Goal: Task Accomplishment & Management: Manage account settings

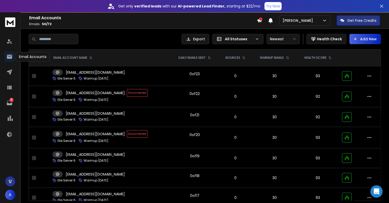
click at [7, 58] on icon at bounding box center [9, 57] width 5 height 4
click at [11, 102] on icon at bounding box center [9, 103] width 6 height 6
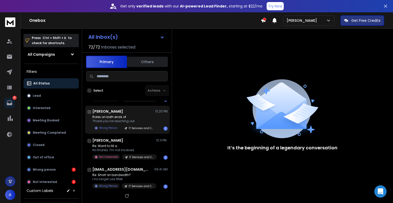
scroll to position [20, 0]
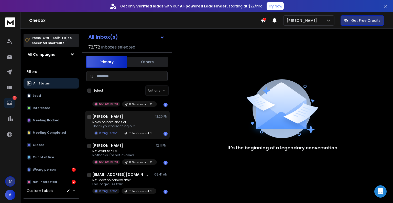
click at [127, 119] on div "Chris Heeding 12:20 PM" at bounding box center [129, 116] width 75 height 5
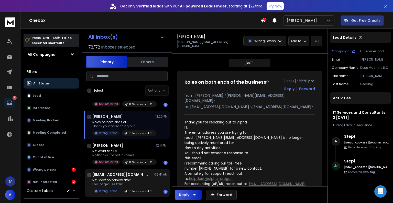
click at [126, 182] on div "Re: Short on bandwidth? I no longer use XNet Wrong Person IT Services and Consu…" at bounding box center [124, 186] width 64 height 16
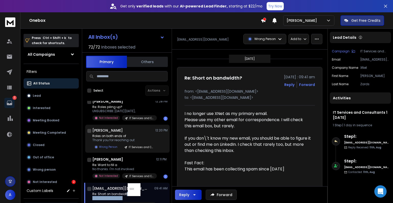
scroll to position [0, 0]
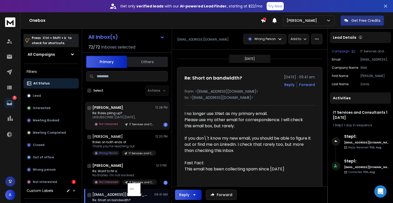
click at [122, 116] on p "UNSUBSCRIBE [DATE][DATE]," at bounding box center [122, 117] width 61 height 4
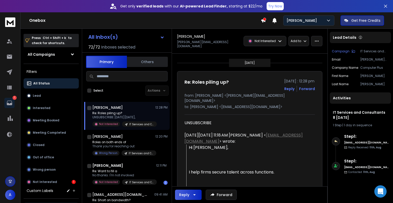
click at [302, 22] on p "Elle Sheridan" at bounding box center [303, 20] width 33 height 5
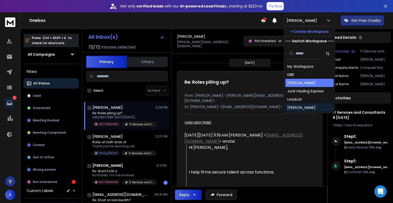
click at [293, 105] on div "[PERSON_NAME]" at bounding box center [302, 107] width 28 height 5
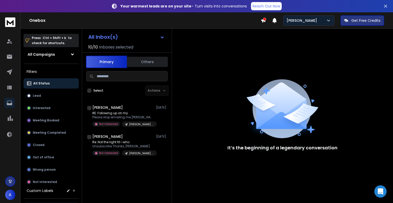
click at [294, 19] on p "[PERSON_NAME]" at bounding box center [303, 20] width 33 height 5
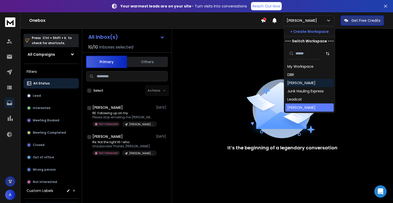
click at [290, 84] on div "[PERSON_NAME]" at bounding box center [302, 82] width 28 height 5
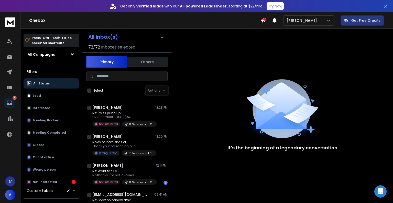
click at [362, 79] on div "It’s the beginning of a legendary conversation" at bounding box center [282, 115] width 221 height 172
click at [365, 69] on div "It’s the beginning of a legendary conversation" at bounding box center [282, 115] width 221 height 172
click at [378, 65] on div "It’s the beginning of a legendary conversation" at bounding box center [282, 115] width 221 height 172
click at [318, 18] on div "[PERSON_NAME]" at bounding box center [309, 20] width 45 height 5
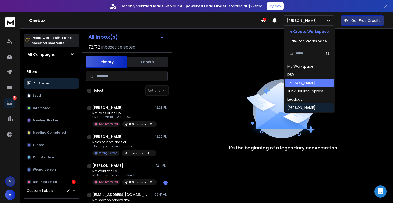
click at [294, 107] on div "[PERSON_NAME]" at bounding box center [302, 107] width 28 height 5
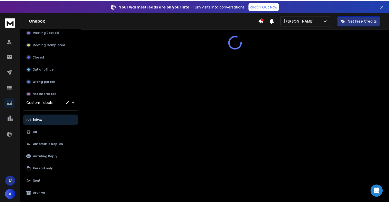
scroll to position [92, 0]
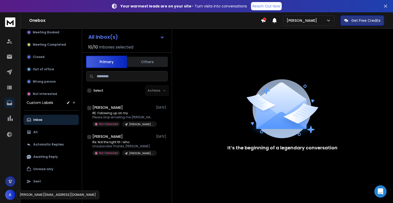
click at [14, 197] on span "A" at bounding box center [10, 194] width 10 height 10
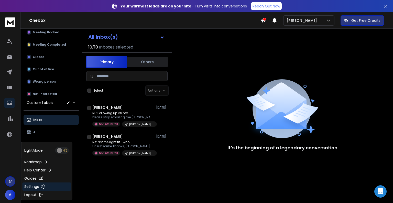
click at [29, 188] on p "Settings" at bounding box center [31, 186] width 15 height 5
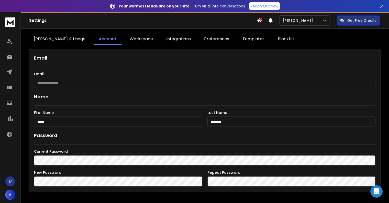
click at [161, 39] on link "Integrations" at bounding box center [178, 39] width 35 height 11
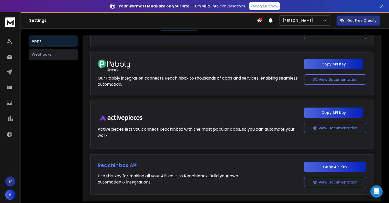
scroll to position [21, 0]
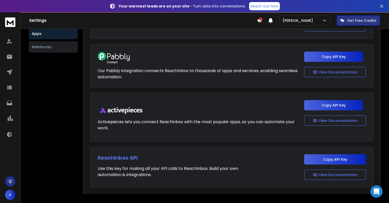
click at [304, 158] on button "Copy API Key" at bounding box center [335, 159] width 62 height 10
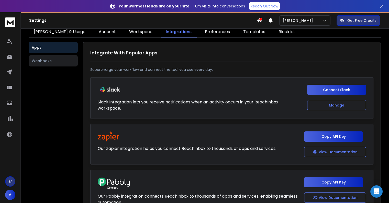
scroll to position [0, 0]
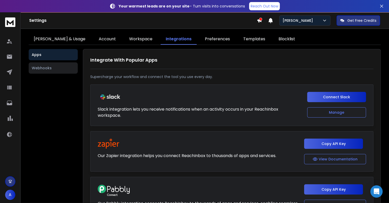
click at [298, 23] on button "[PERSON_NAME]" at bounding box center [305, 20] width 51 height 10
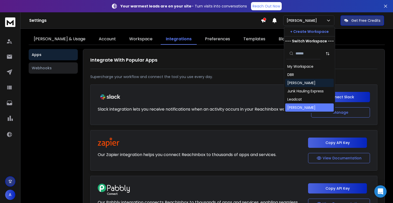
click at [298, 84] on div "[PERSON_NAME]" at bounding box center [302, 82] width 28 height 5
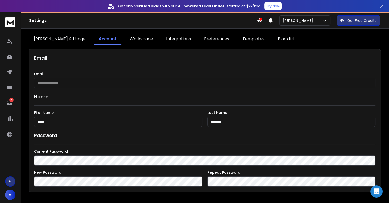
click at [161, 36] on link "Integrations" at bounding box center [178, 39] width 35 height 11
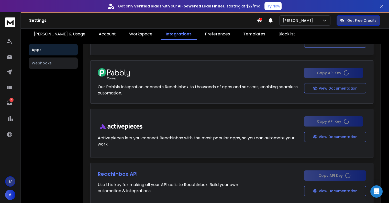
scroll to position [21, 0]
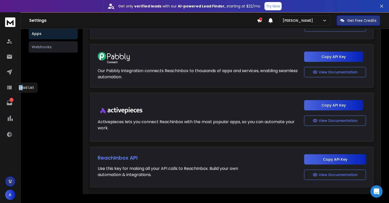
click at [24, 92] on body "Get only verified leads with our AI-powered Lead Finder, starting at $22/mo Try…" at bounding box center [194, 80] width 389 height 203
click at [10, 87] on icon at bounding box center [9, 87] width 6 height 6
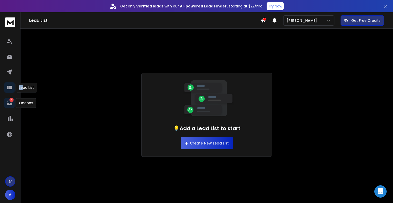
click at [10, 98] on link "1" at bounding box center [9, 103] width 10 height 10
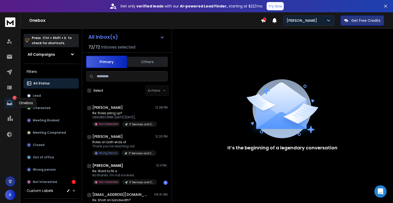
click at [306, 19] on p "[PERSON_NAME]" at bounding box center [303, 20] width 33 height 5
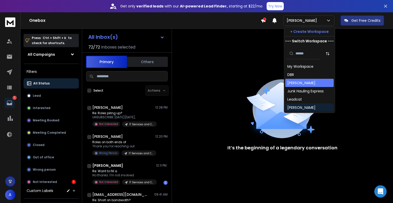
click at [294, 106] on div "[PERSON_NAME]" at bounding box center [302, 107] width 28 height 5
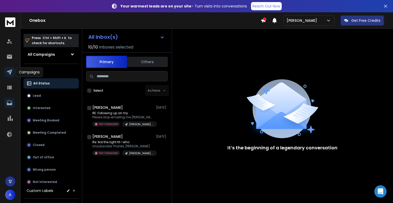
click at [7, 68] on link at bounding box center [9, 72] width 10 height 10
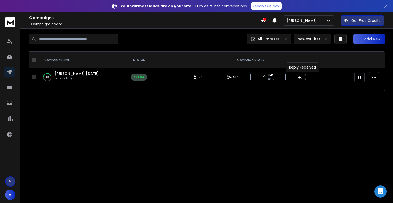
click at [308, 76] on p "12 1 %" at bounding box center [306, 77] width 5 height 8
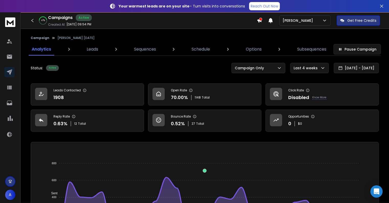
click at [287, 119] on link "Opportunities 0 $ 0" at bounding box center [322, 120] width 113 height 22
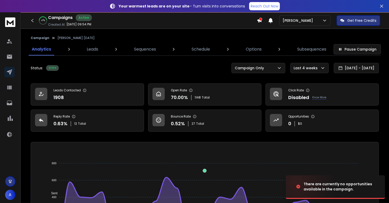
click at [181, 114] on div "Bounce Rate" at bounding box center [187, 116] width 33 height 5
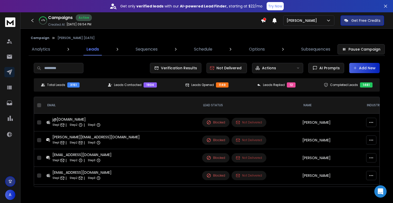
click at [96, 47] on p "Leads" at bounding box center [93, 49] width 13 height 6
click at [52, 52] on link "Analytics" at bounding box center [41, 49] width 25 height 12
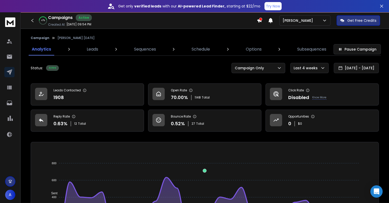
click at [79, 123] on span "Total" at bounding box center [82, 123] width 8 height 4
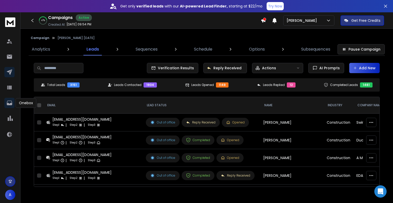
click at [11, 104] on icon at bounding box center [9, 102] width 5 height 5
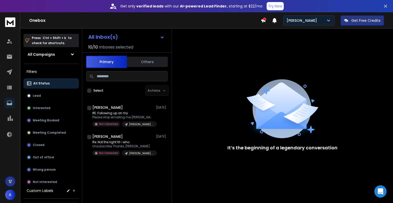
click at [312, 22] on p "Tom Culligan" at bounding box center [303, 20] width 33 height 5
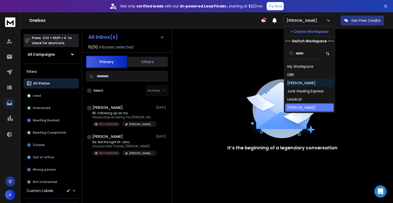
click at [292, 82] on div "[PERSON_NAME]" at bounding box center [302, 82] width 28 height 5
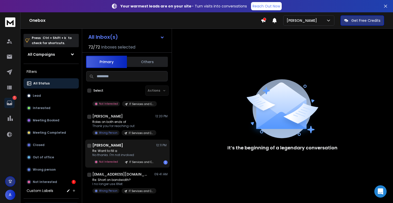
scroll to position [20, 0]
click at [140, 149] on p "Re: Want to fill a" at bounding box center [122, 151] width 61 height 4
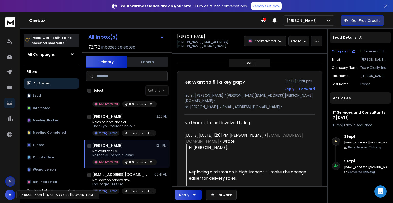
click at [9, 193] on span "A" at bounding box center [10, 194] width 10 height 10
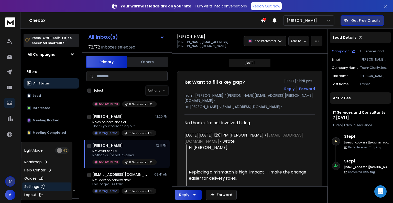
click at [43, 186] on icon at bounding box center [43, 186] width 5 height 5
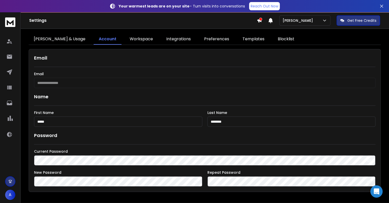
click at [164, 38] on link "Integrations" at bounding box center [178, 39] width 35 height 11
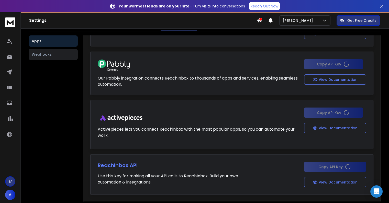
scroll to position [21, 0]
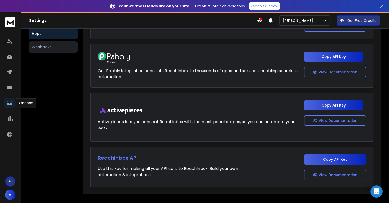
click at [8, 100] on icon at bounding box center [9, 103] width 6 height 6
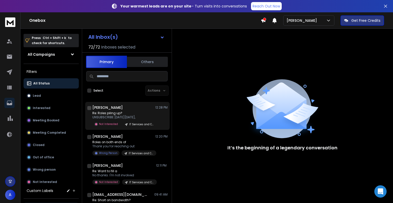
click at [112, 117] on p "UNSUBSCRIBE [DATE][DATE]," at bounding box center [122, 117] width 61 height 4
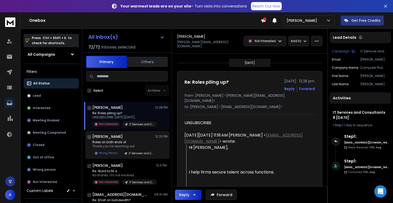
scroll to position [20, 0]
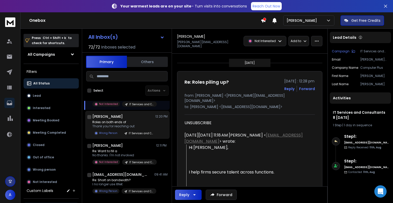
click at [114, 131] on p "Wrong Person" at bounding box center [108, 133] width 18 height 4
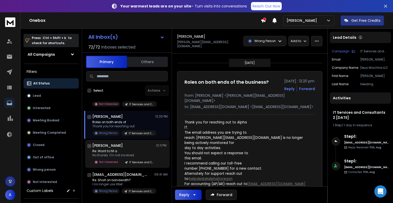
click at [115, 148] on div "Julie Fraser 12:11 PM Re: Want to fill a No thanks. I'm not involved Not Intere…" at bounding box center [129, 154] width 75 height 22
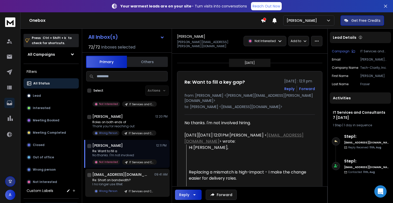
click at [115, 172] on h1 "[EMAIL_ADDRESS][DOMAIN_NAME]" at bounding box center [120, 174] width 56 height 5
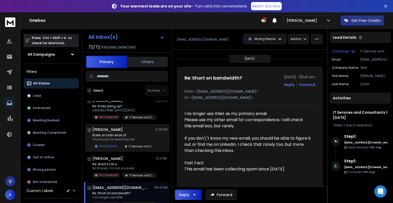
scroll to position [0, 0]
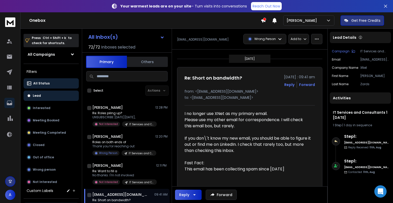
click at [56, 96] on button "Lead" at bounding box center [51, 95] width 55 height 10
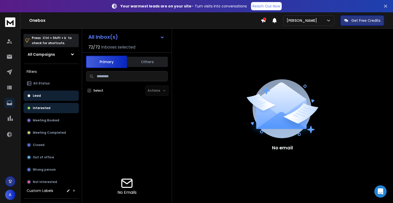
click at [51, 105] on button "Interested" at bounding box center [51, 108] width 55 height 10
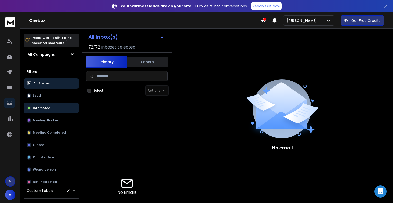
click at [44, 85] on p "All Status" at bounding box center [41, 83] width 16 height 4
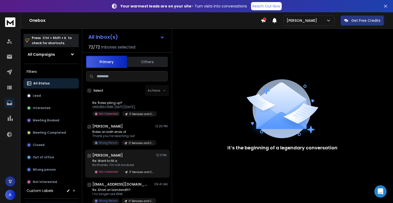
scroll to position [20, 0]
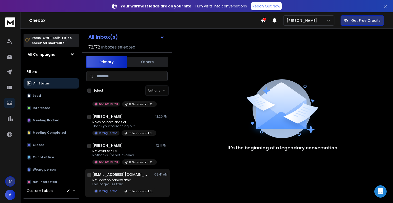
click at [120, 180] on p "Re: Short on bandwidth?" at bounding box center [122, 180] width 61 height 4
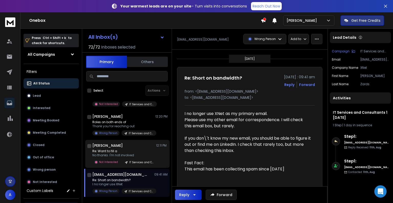
click at [110, 152] on p "Re: Want to fill a" at bounding box center [122, 151] width 61 height 4
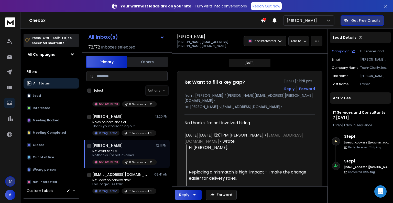
scroll to position [0, 0]
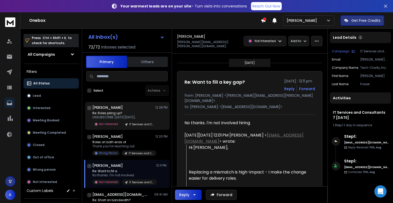
click at [107, 111] on p "Re: Roles piling up?" at bounding box center [122, 113] width 61 height 4
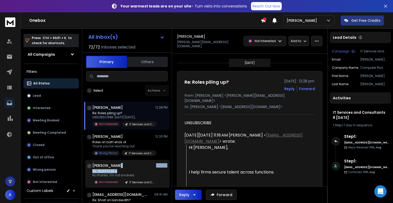
click at [122, 169] on div "Julie Fraser 12:11 PM Re: Want to fill a No thanks. I'm not involved Not Intere…" at bounding box center [129, 174] width 75 height 22
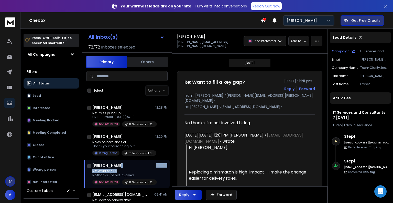
click at [297, 21] on p "[PERSON_NAME]" at bounding box center [303, 20] width 33 height 5
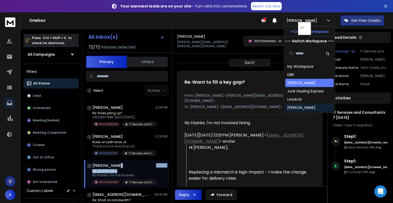
click at [304, 108] on div "Tom Culligan" at bounding box center [302, 107] width 28 height 5
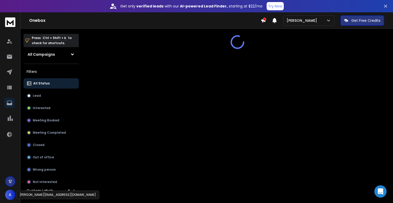
click at [8, 195] on span "A" at bounding box center [10, 194] width 10 height 10
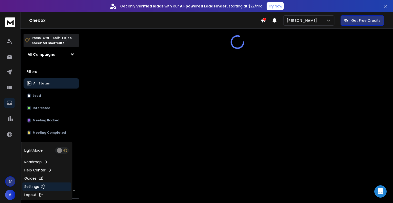
click at [26, 186] on p "Settings" at bounding box center [31, 186] width 15 height 5
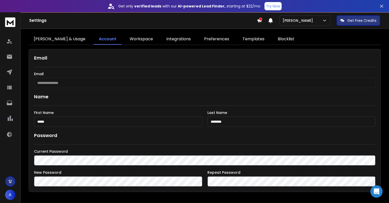
click at [161, 35] on link "Integrations" at bounding box center [178, 39] width 35 height 11
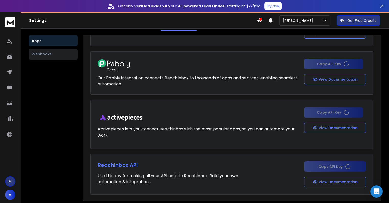
scroll to position [21, 0]
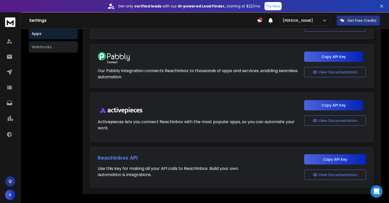
click at [352, 160] on button "Copy API Key" at bounding box center [335, 159] width 62 height 10
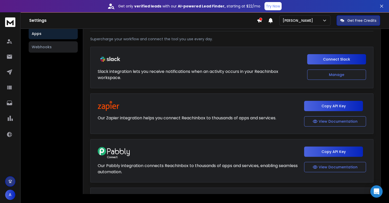
scroll to position [0, 0]
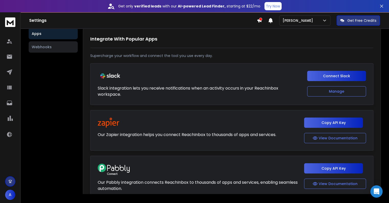
click at [61, 44] on button "Webhooks" at bounding box center [53, 46] width 49 height 11
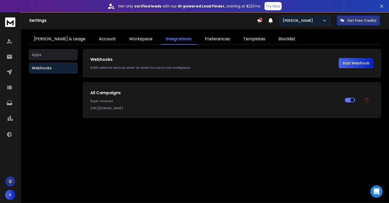
click at [310, 23] on button "Tom Culligan" at bounding box center [305, 20] width 51 height 10
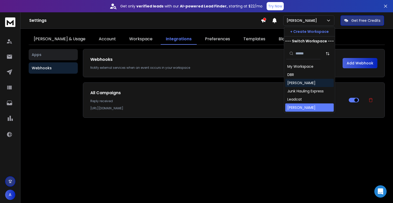
click at [295, 83] on div "[PERSON_NAME]" at bounding box center [302, 82] width 28 height 5
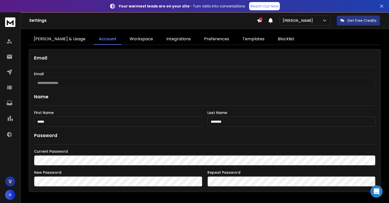
click at [161, 38] on link "Integrations" at bounding box center [178, 39] width 35 height 11
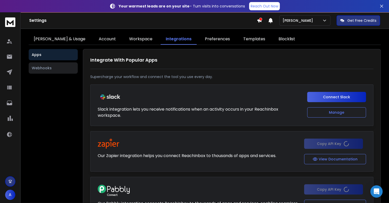
click at [54, 64] on button "Webhooks" at bounding box center [53, 67] width 49 height 11
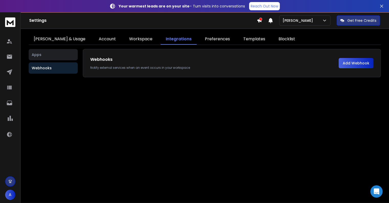
click at [352, 63] on button "Add Webhook" at bounding box center [356, 63] width 35 height 10
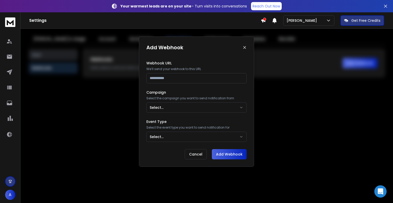
click at [170, 77] on input at bounding box center [196, 78] width 100 height 10
paste input "**********"
type input "**********"
click at [174, 107] on button "Select..." at bounding box center [196, 107] width 100 height 10
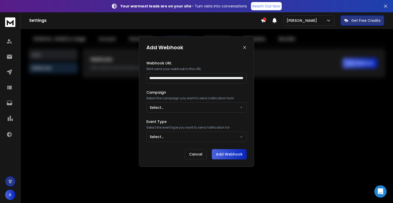
scroll to position [0, 0]
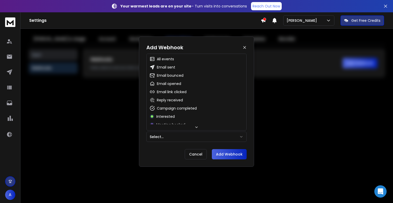
click at [168, 139] on button "Select..." at bounding box center [196, 136] width 100 height 10
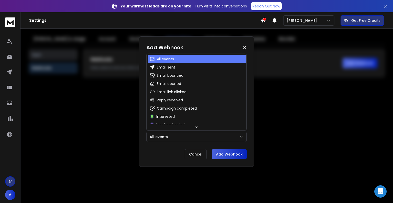
click at [174, 134] on button "All events" at bounding box center [196, 136] width 100 height 10
select select "**********"
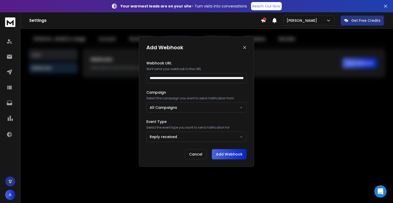
click at [232, 153] on button "Add Webhook" at bounding box center [229, 154] width 35 height 10
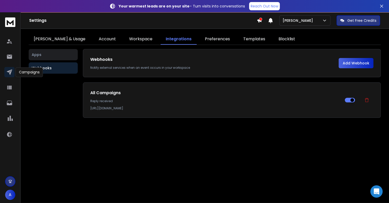
click at [9, 70] on icon at bounding box center [9, 72] width 6 height 6
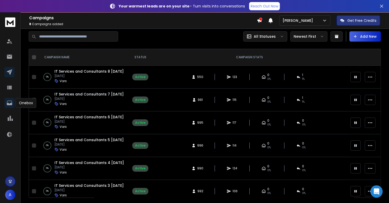
click at [12, 100] on icon at bounding box center [9, 103] width 6 height 6
